Goal: Answer question/provide support

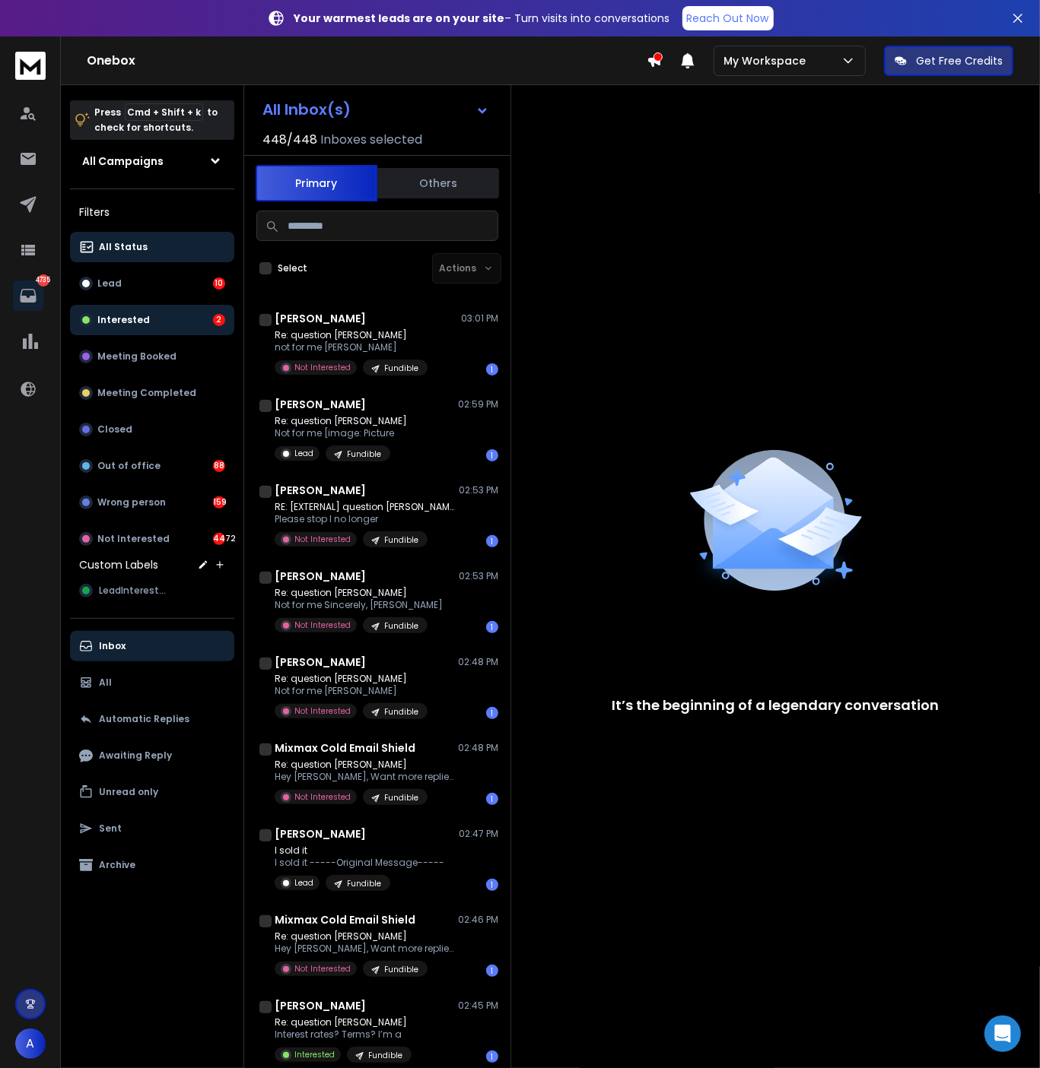
click at [138, 314] on p "Interested" at bounding box center [123, 320] width 52 height 12
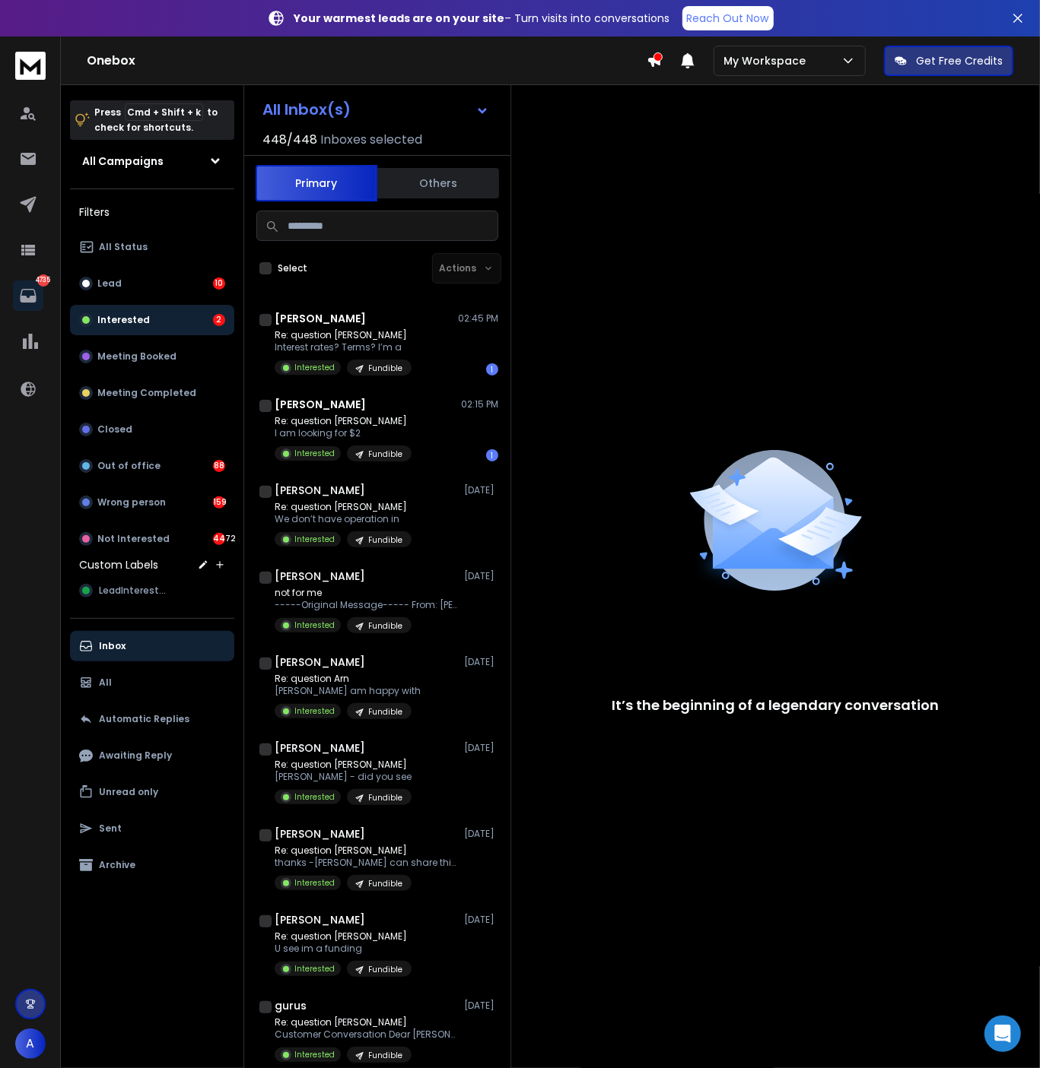
click at [367, 328] on div "[PERSON_NAME] 02:45 PM Re: question [PERSON_NAME] Interest rates? Terms? I’m a …" at bounding box center [387, 343] width 224 height 65
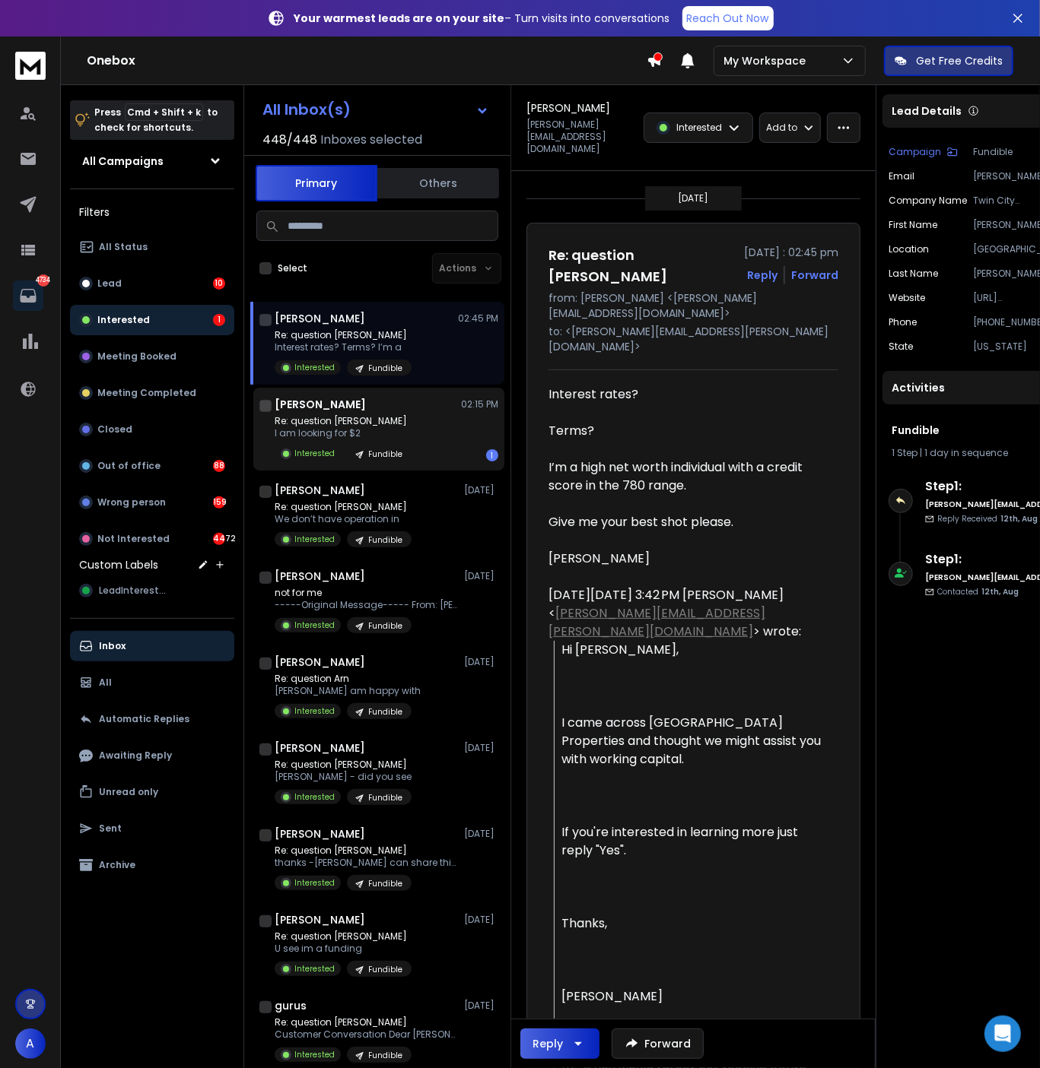
click at [380, 413] on div "[PERSON_NAME] 02:15 PM Re: question [PERSON_NAME] am looking for $2 Interested …" at bounding box center [387, 429] width 224 height 65
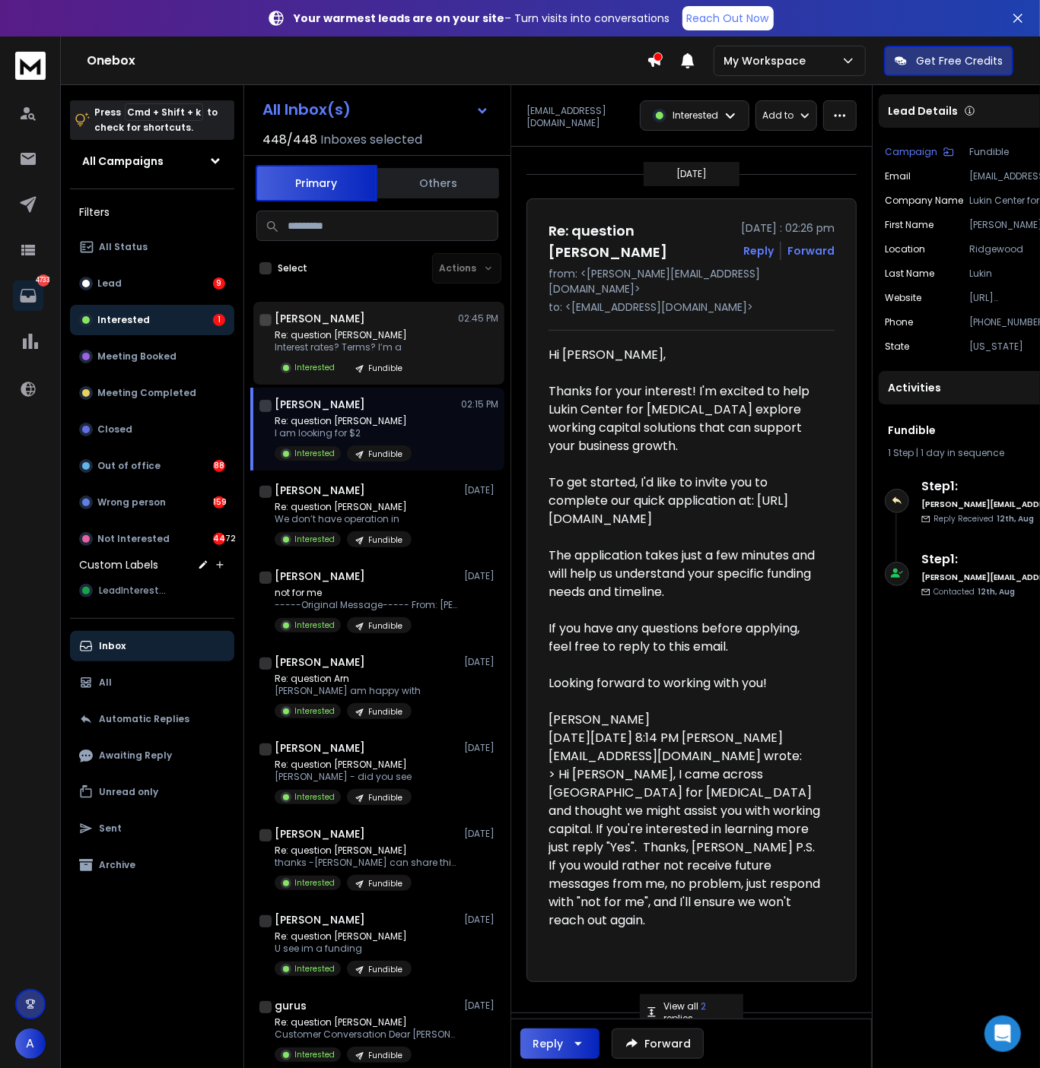
click at [387, 345] on p "Interest rates? Terms? I’m a" at bounding box center [343, 347] width 137 height 12
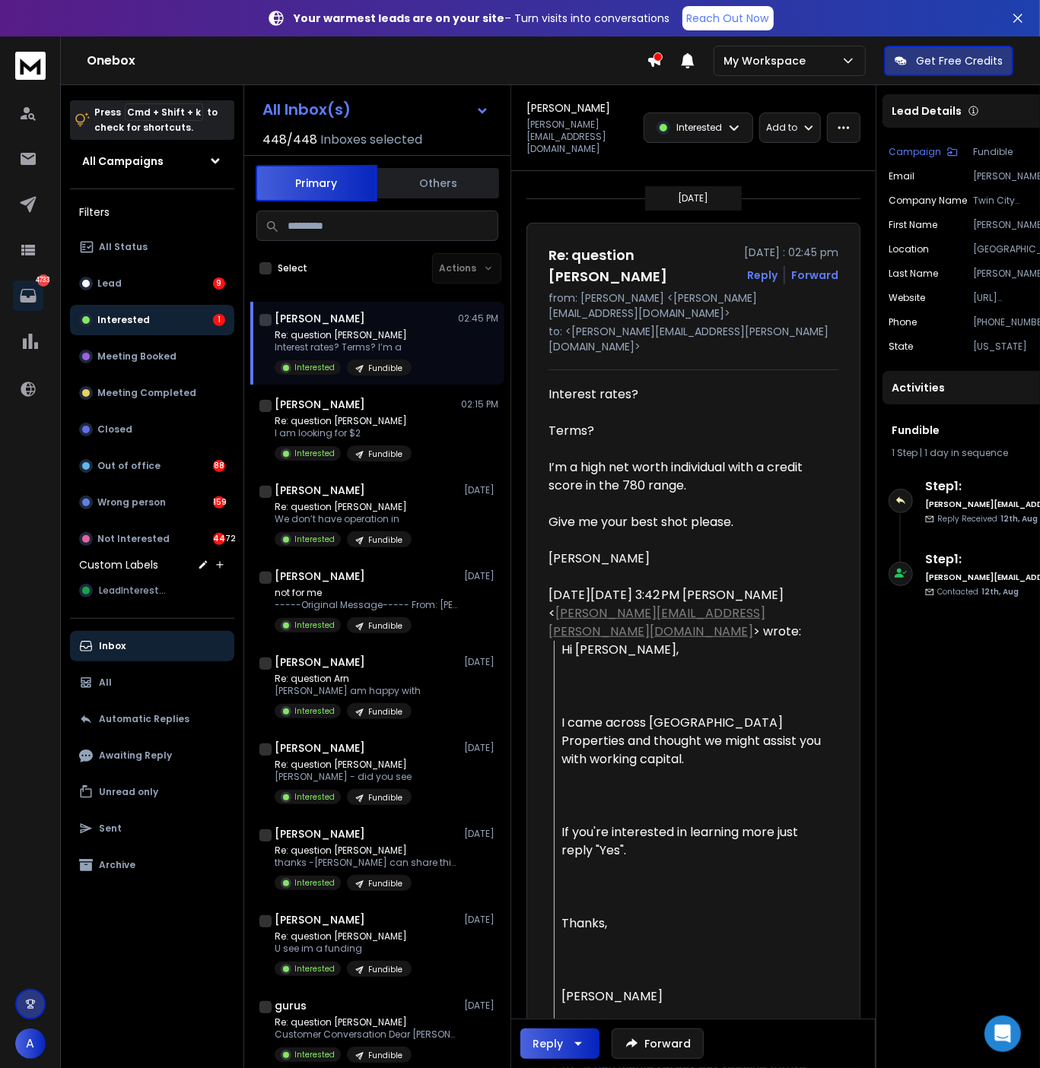
click at [722, 113] on div "Interested" at bounding box center [698, 127] width 108 height 29
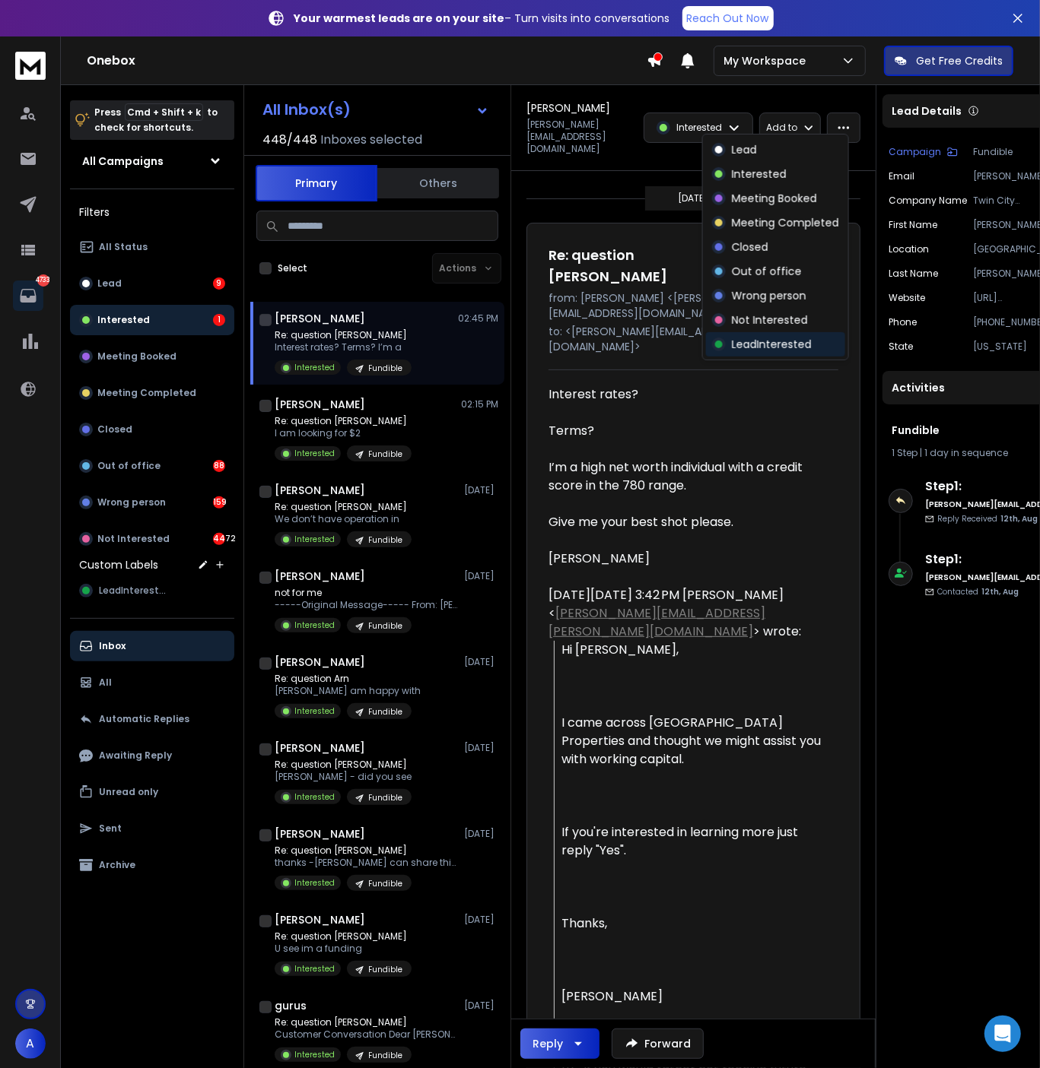
click at [750, 335] on div "LeadInterested" at bounding box center [775, 344] width 139 height 24
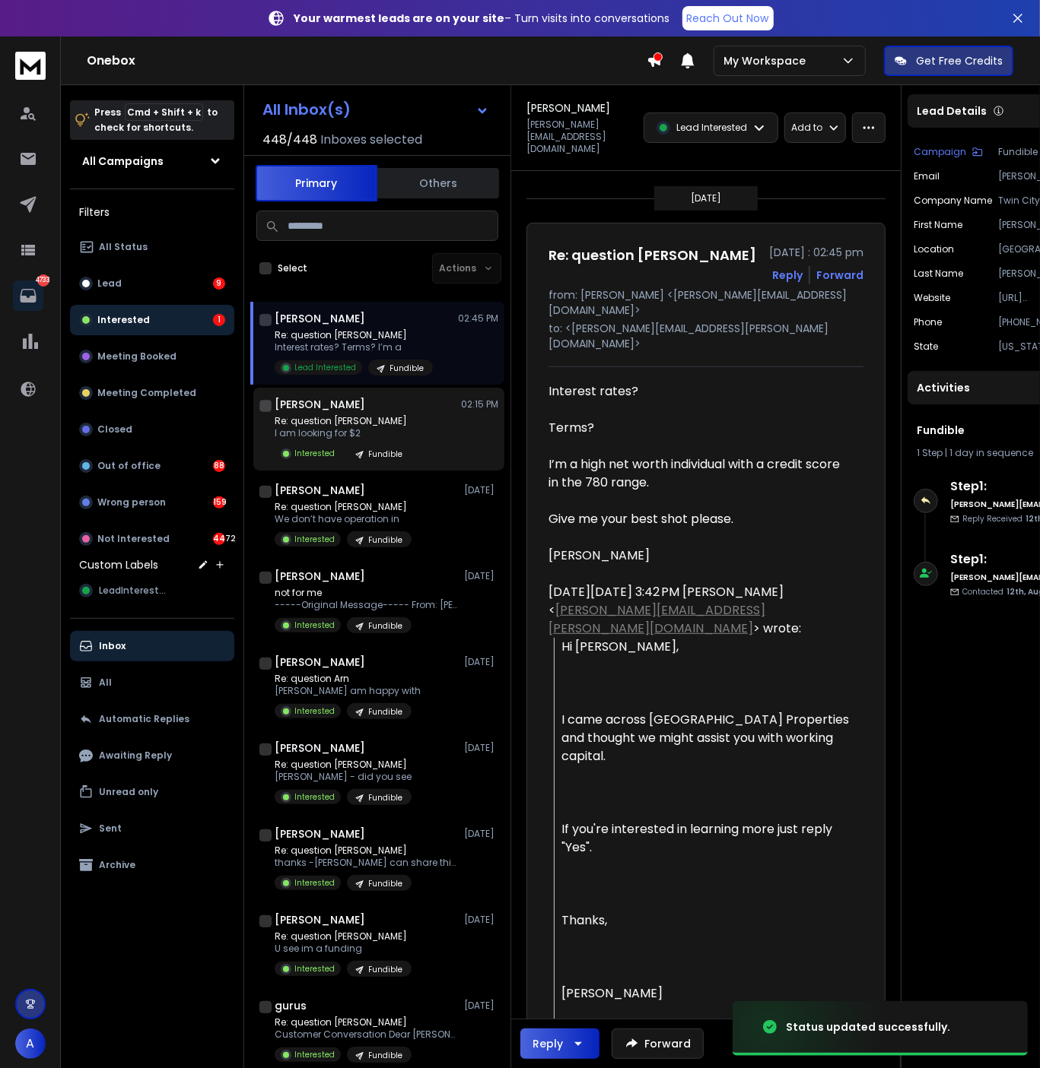
click at [376, 431] on p "I am looking for $2" at bounding box center [343, 433] width 137 height 12
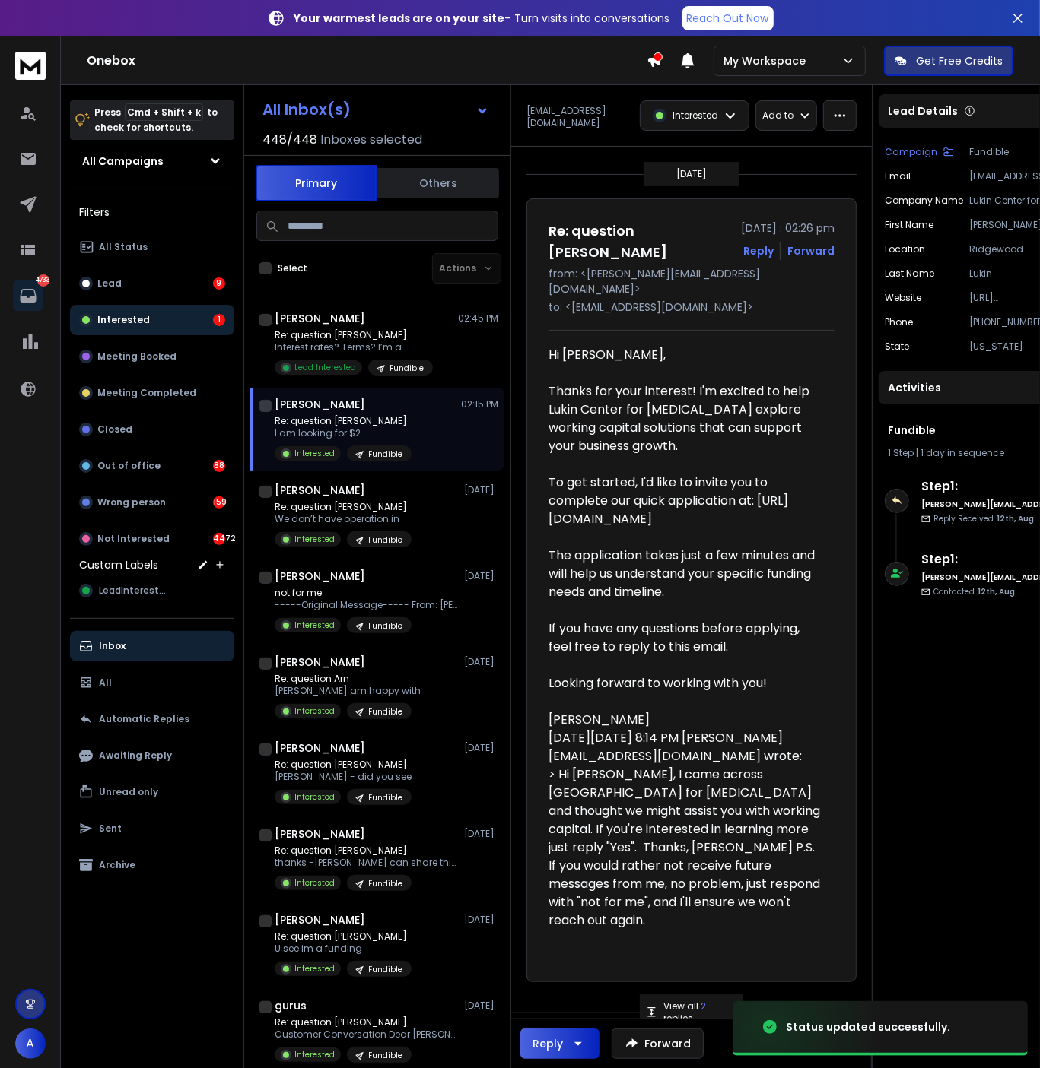
scroll to position [10, 0]
click at [692, 1001] on p "View all 2 replies" at bounding box center [700, 1013] width 74 height 24
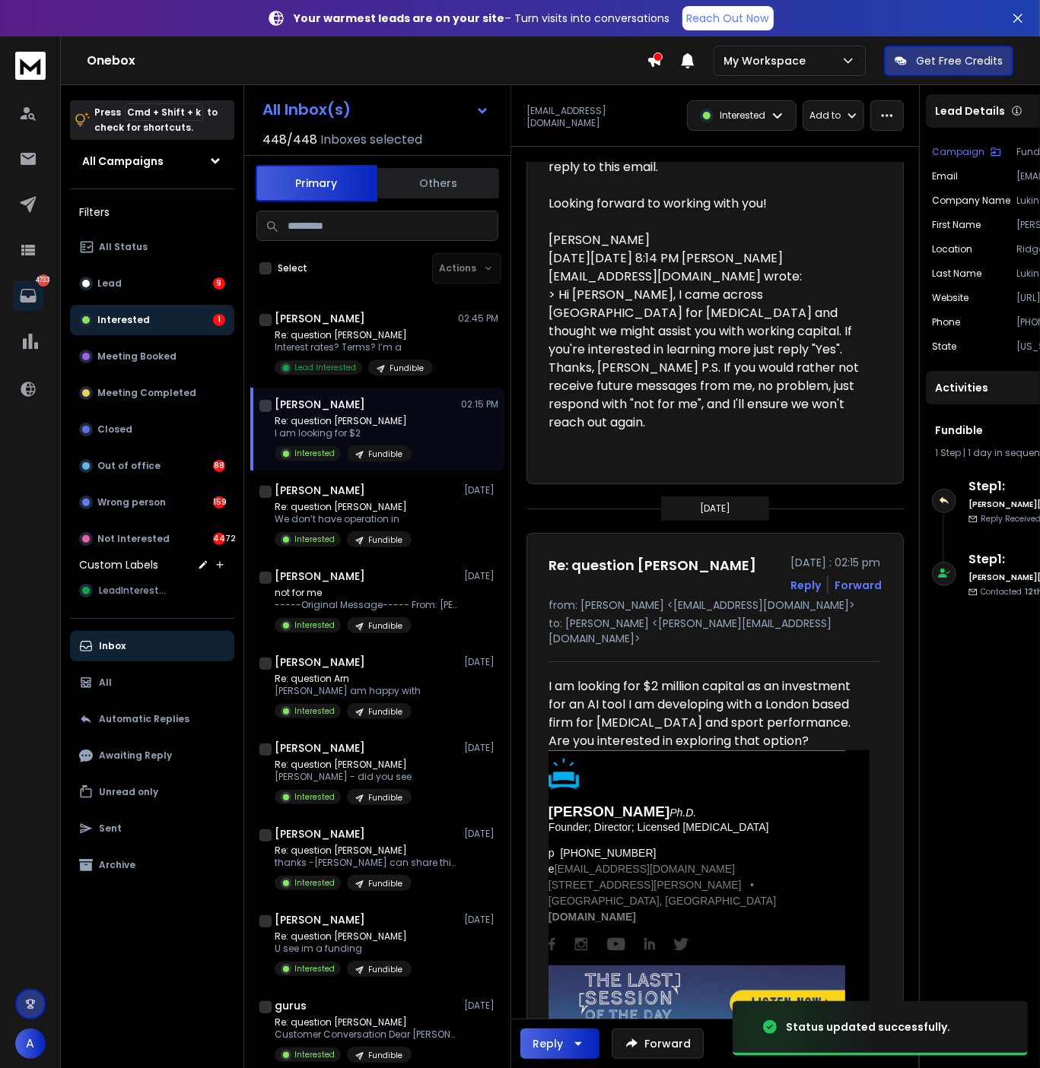
scroll to position [532, 0]
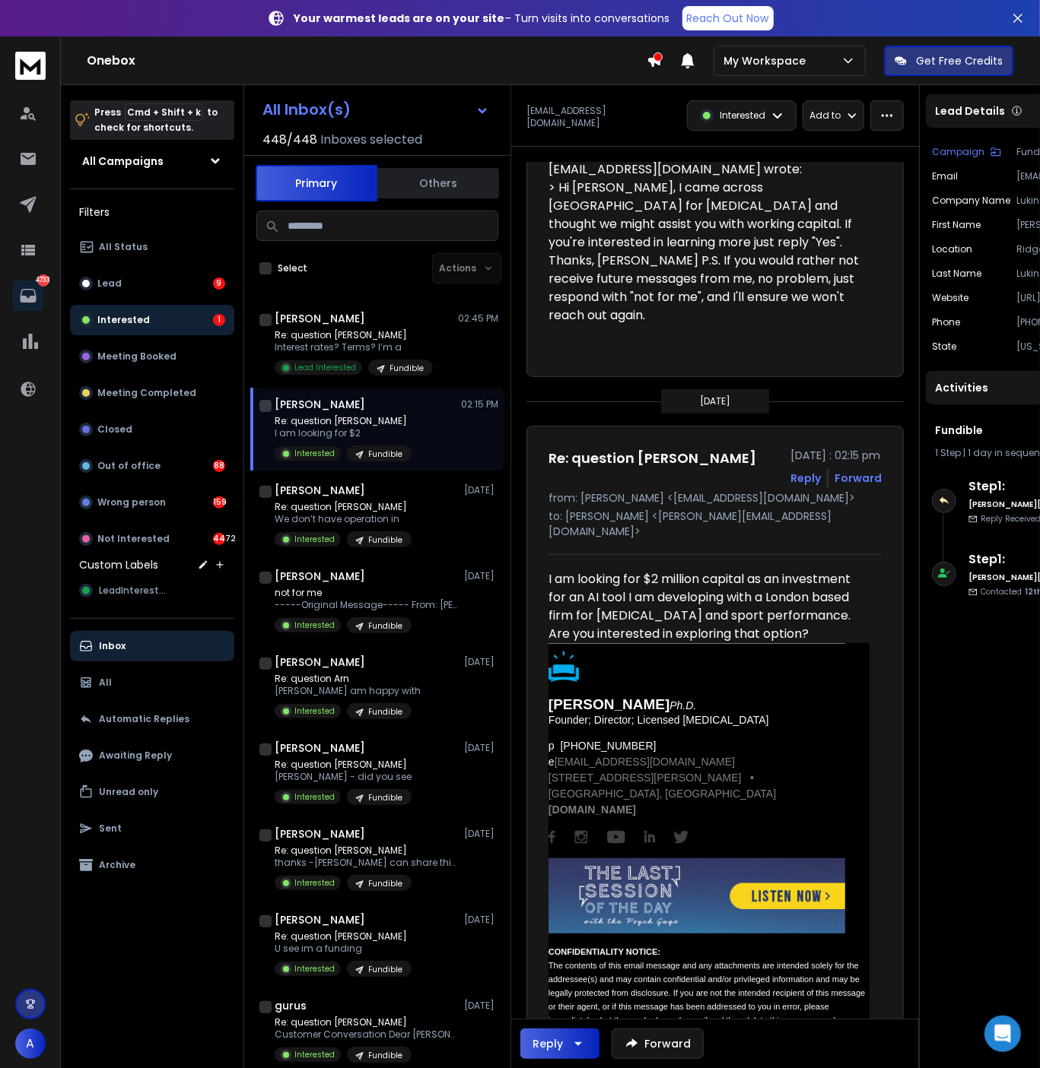
click at [734, 101] on div "Interested" at bounding box center [741, 115] width 108 height 29
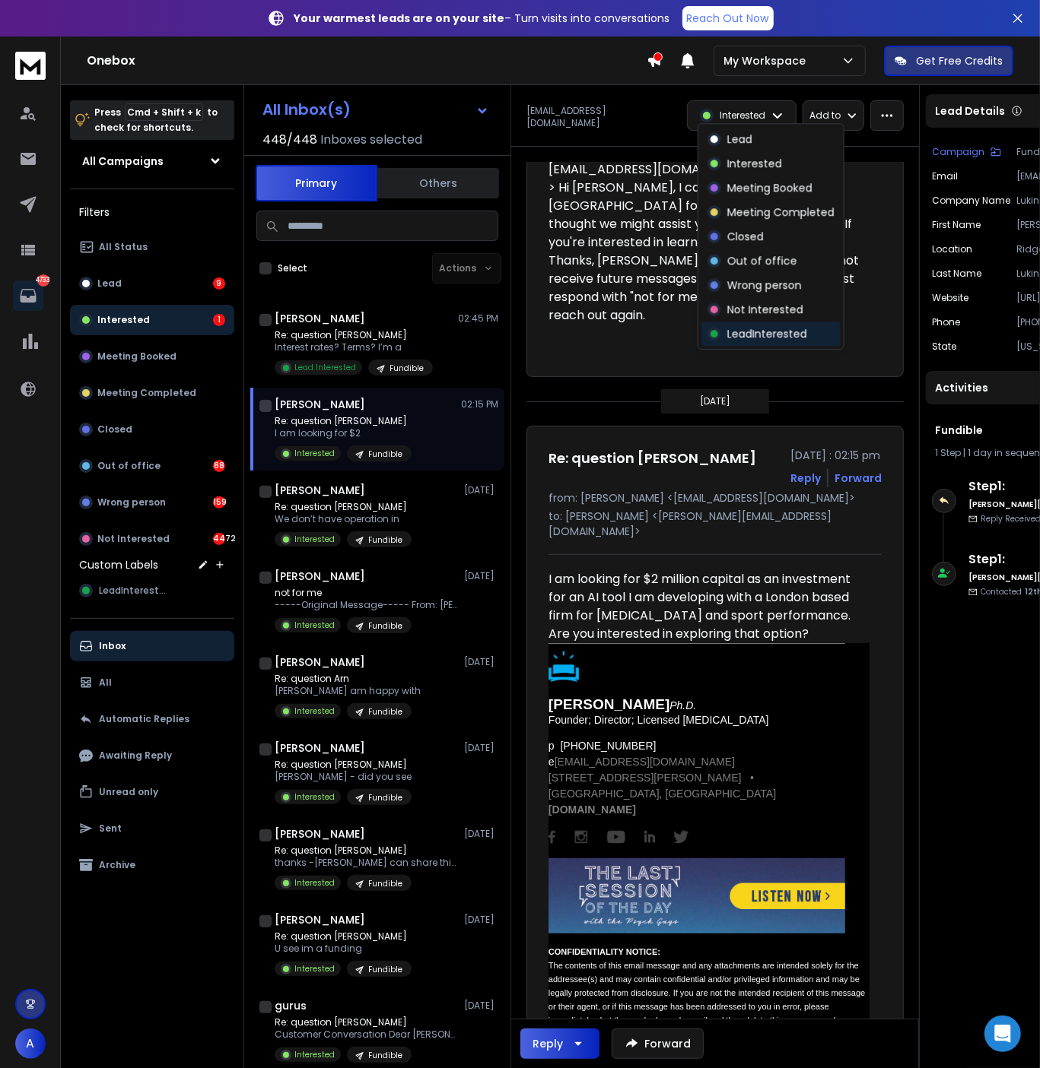
click at [756, 333] on p "LeadInterested" at bounding box center [767, 333] width 80 height 15
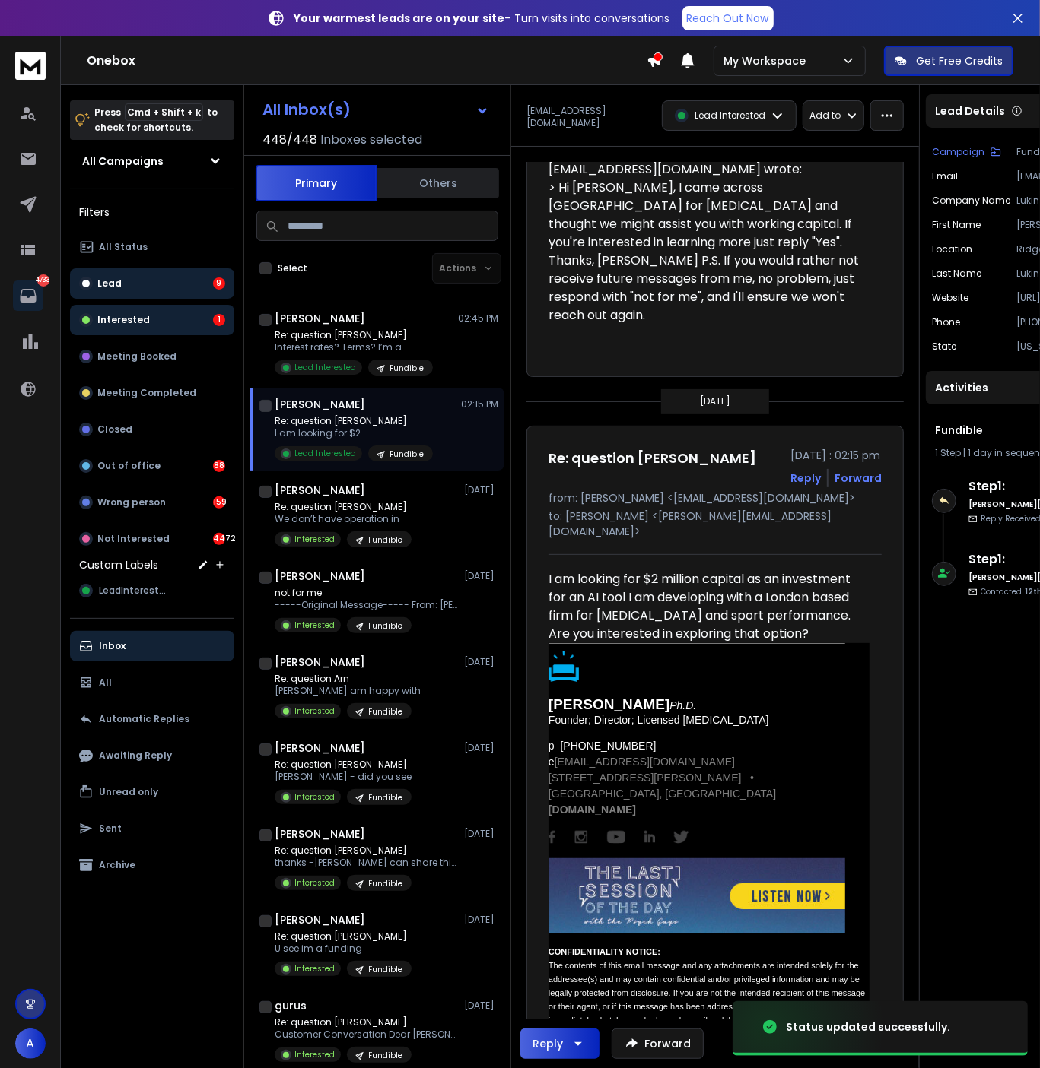
click at [173, 268] on button "Lead 9" at bounding box center [152, 283] width 164 height 30
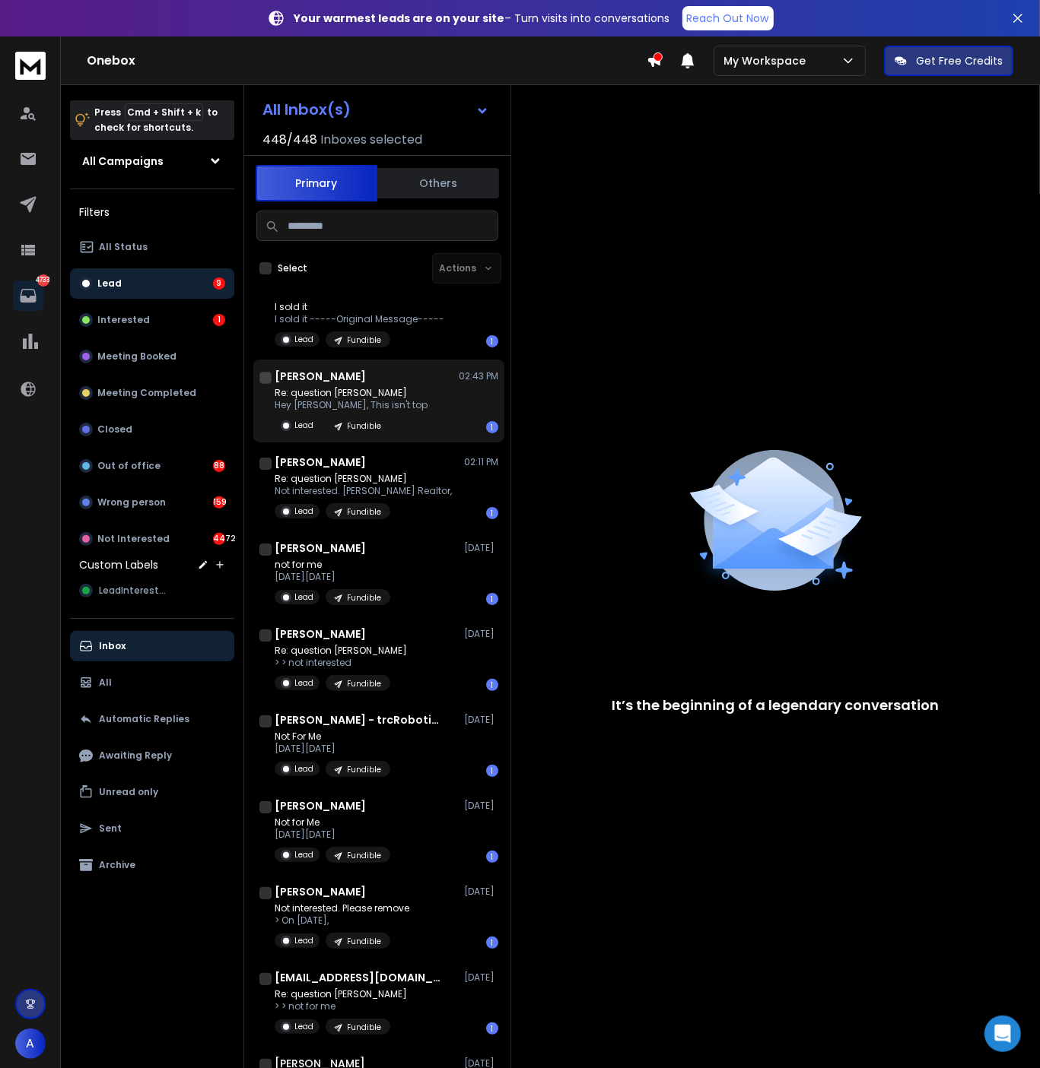
scroll to position [113, 0]
click at [414, 407] on div "Re: question [PERSON_NAME] [PERSON_NAME], This isn't top Lead Fundible 1" at bounding box center [387, 411] width 224 height 46
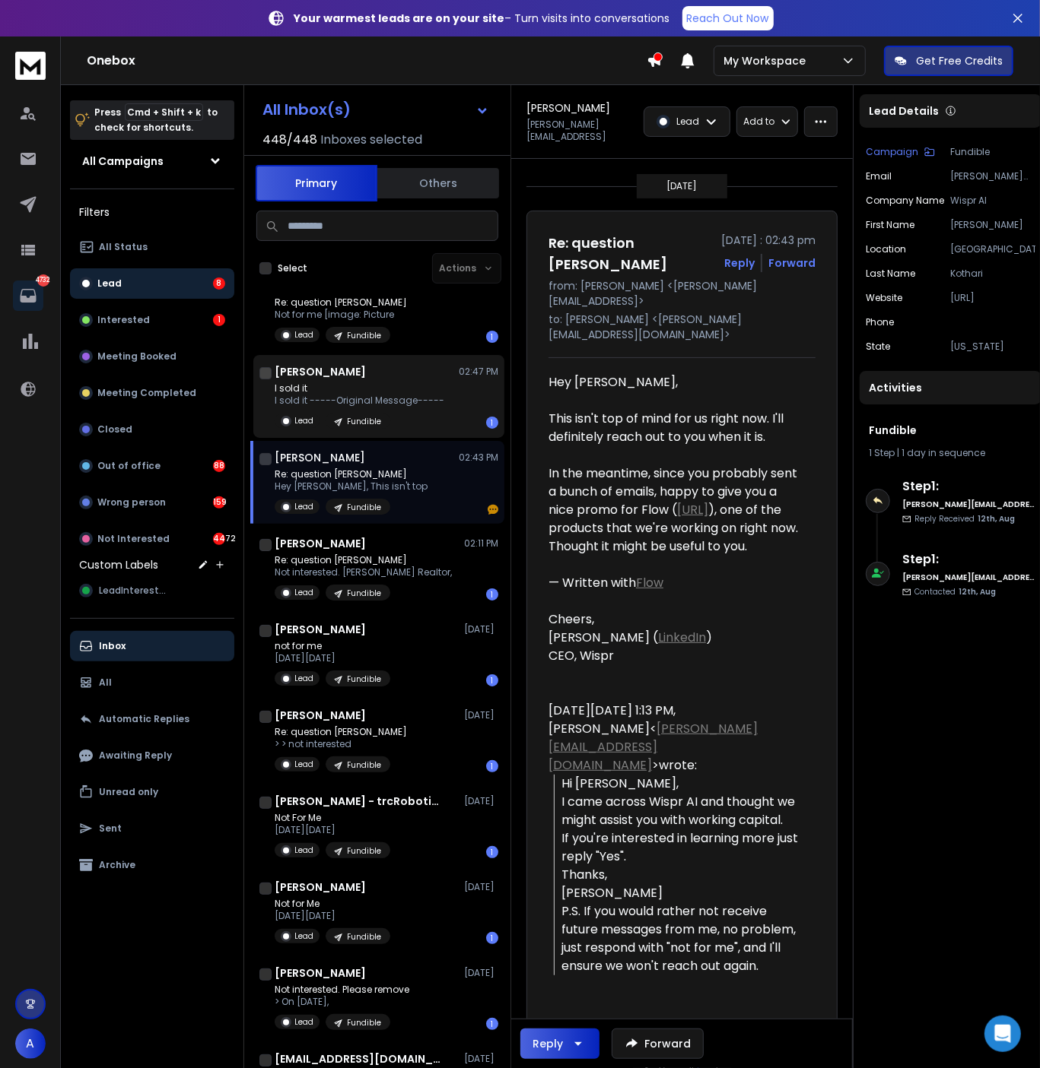
scroll to position [0, 0]
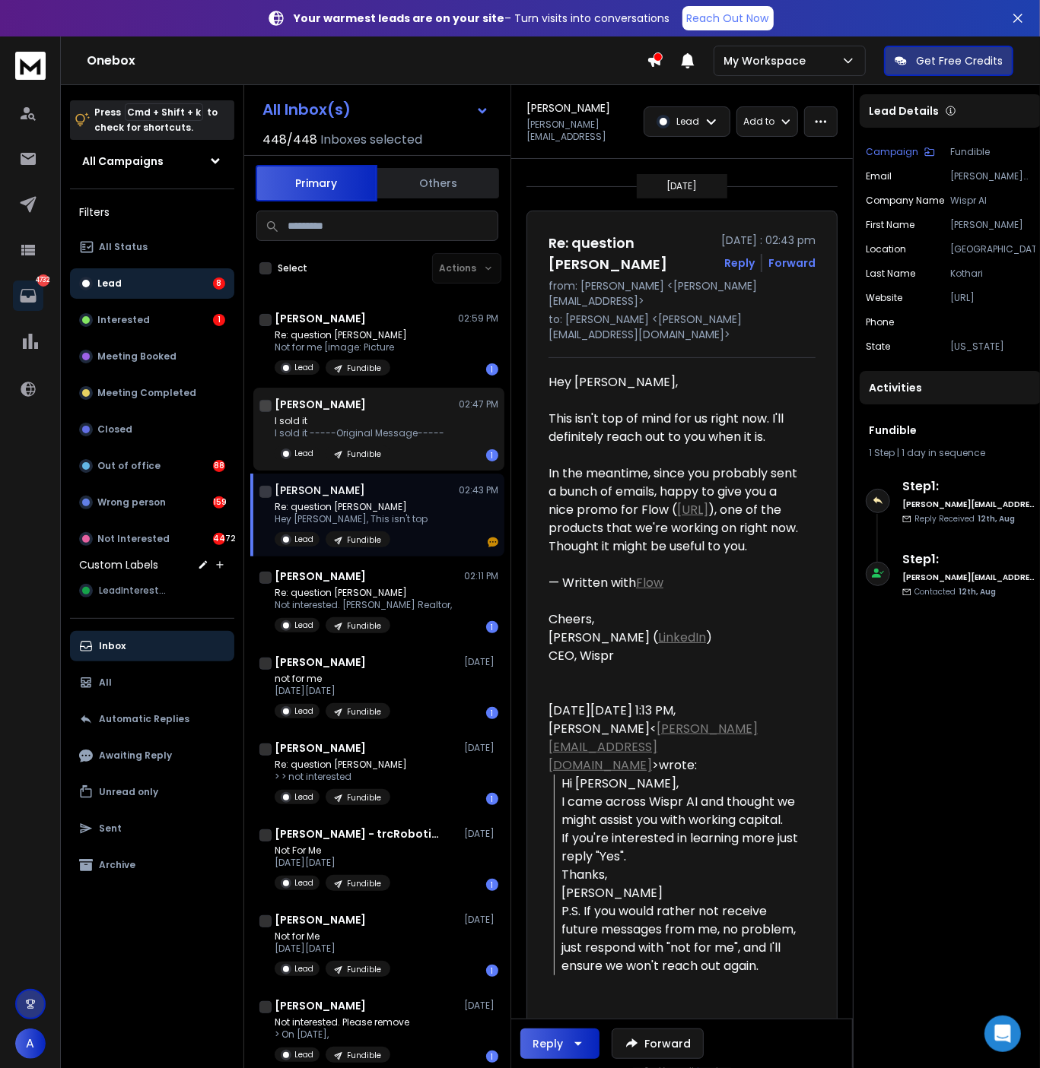
click at [379, 414] on div "[PERSON_NAME] 02:47 PM I sold it I sold it -----Original Message----- Lead Fund…" at bounding box center [387, 429] width 224 height 65
